Goal: Navigation & Orientation: Find specific page/section

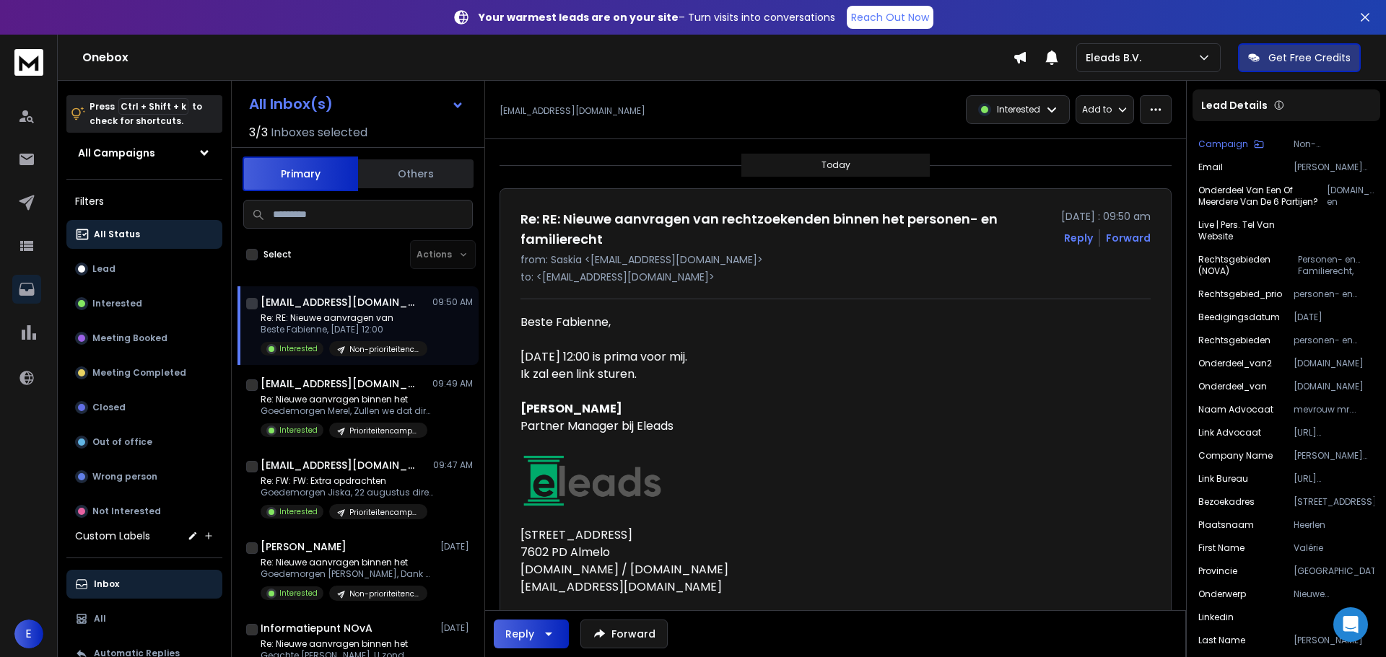
scroll to position [144, 0]
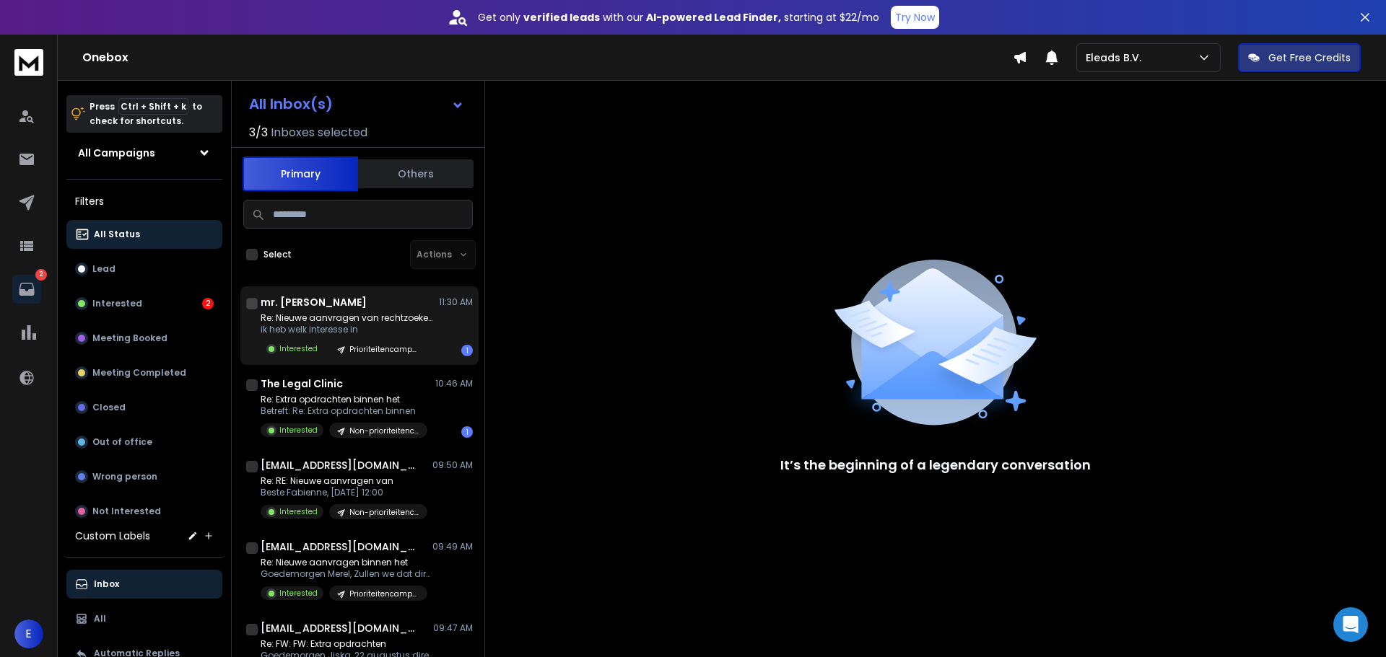
click at [319, 298] on h1 "mr. [PERSON_NAME]" at bounding box center [314, 302] width 106 height 14
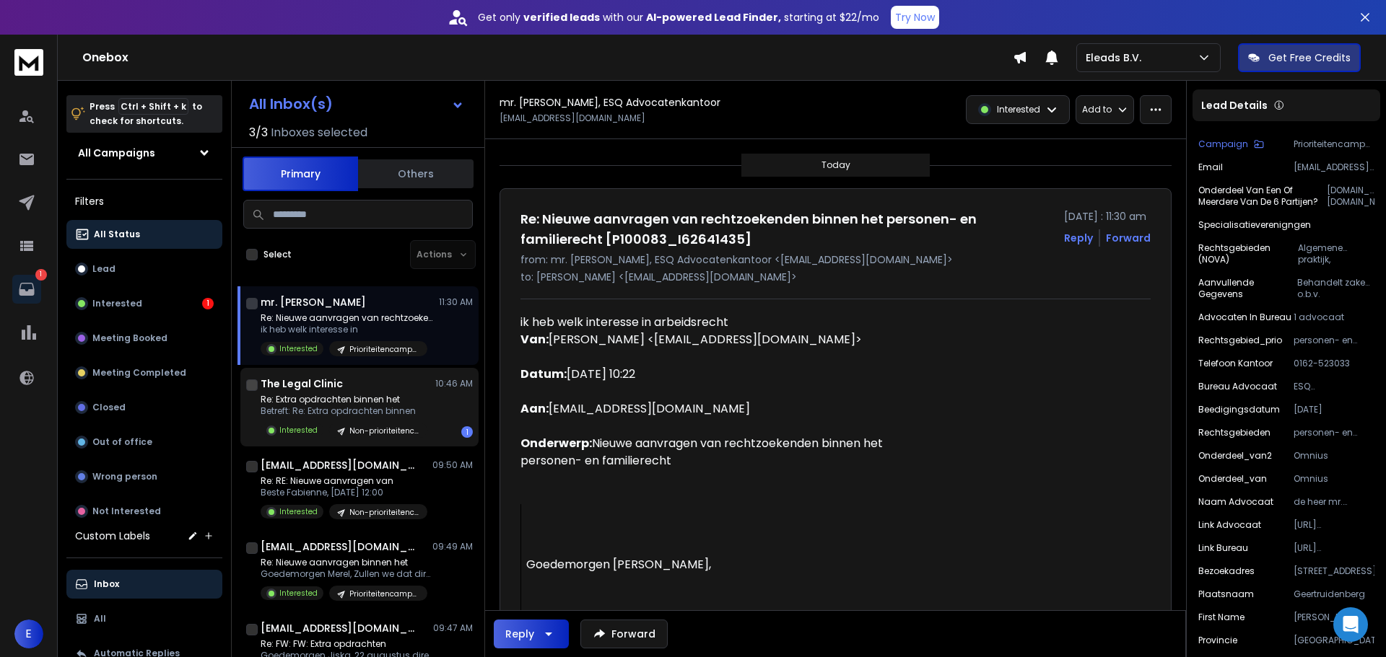
click at [319, 387] on h1 "The Legal Clinic" at bounding box center [302, 384] width 82 height 14
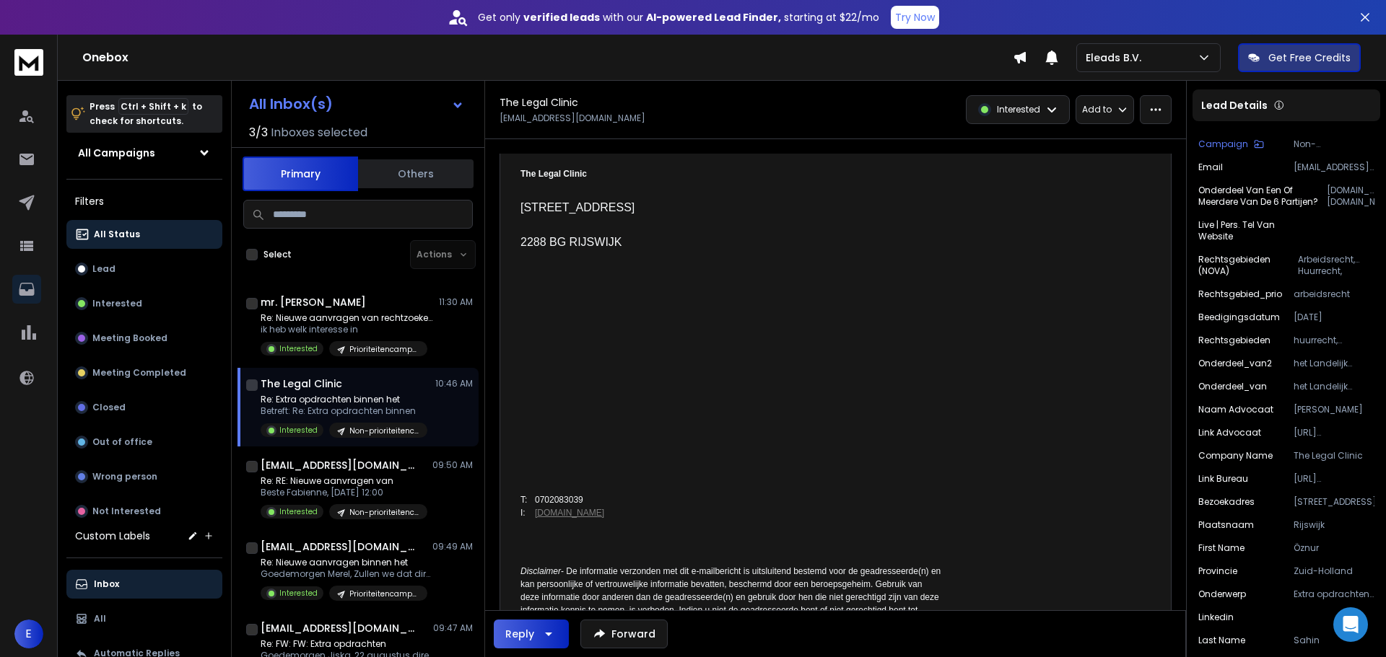
scroll to position [938, 0]
